Goal: Navigation & Orientation: Understand site structure

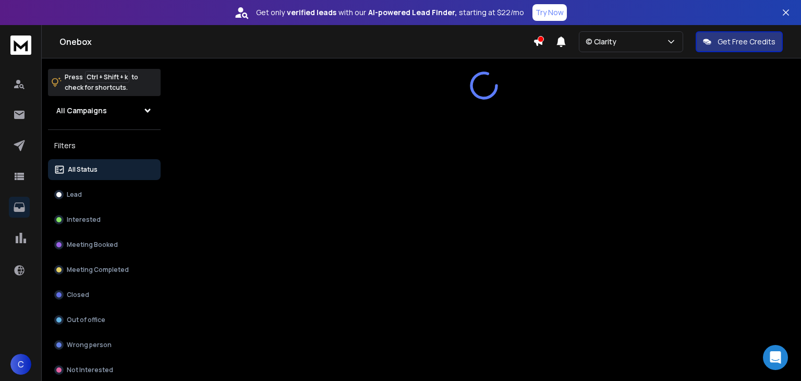
drag, startPoint x: 0, startPoint y: 0, endPoint x: 411, endPoint y: 227, distance: 469.6
click at [411, 213] on div "Press Ctrl + Shift + k to check for shortcuts. All Campaigns All Campaigns Filt…" at bounding box center [422, 248] width 760 height 381
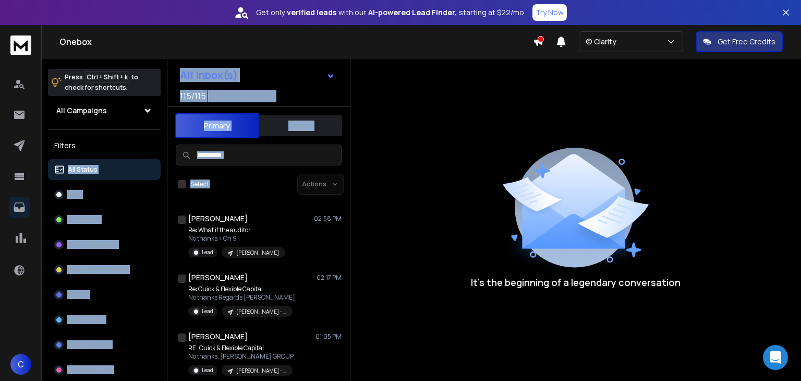
click at [94, 111] on div "Press Ctrl + Shift + k to check for shortcuts. All Campaigns All Campaigns Filt…" at bounding box center [422, 248] width 760 height 381
